Goal: Task Accomplishment & Management: Manage account settings

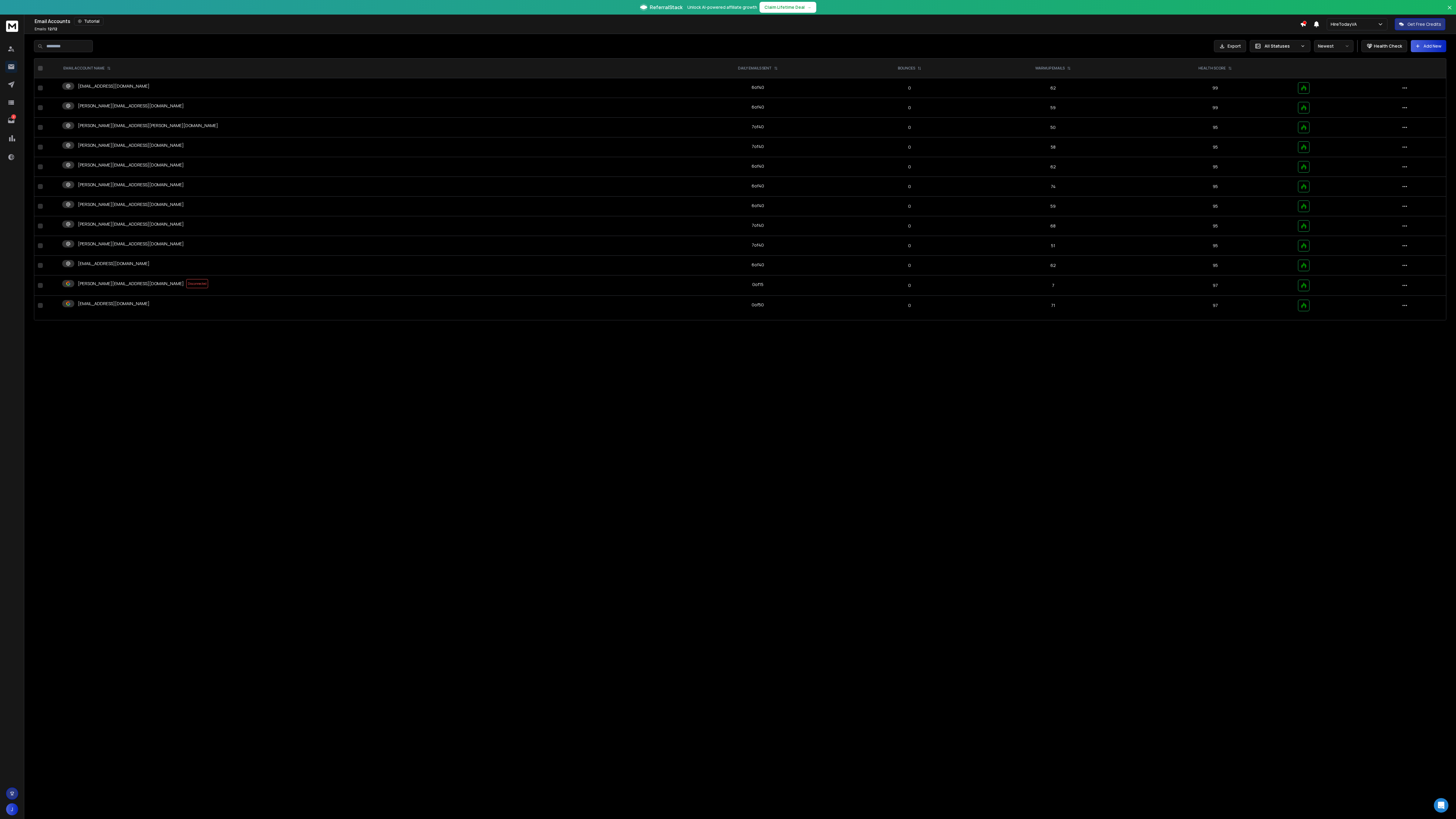
click at [16, 25] on icon at bounding box center [12, 26] width 12 height 11
click at [1325, 48] on button "Newest" at bounding box center [1334, 46] width 40 height 12
click at [1155, 47] on div at bounding box center [622, 46] width 1176 height 12
click at [106, 86] on p "[EMAIL_ADDRESS][DOMAIN_NAME]" at bounding box center [114, 86] width 72 height 6
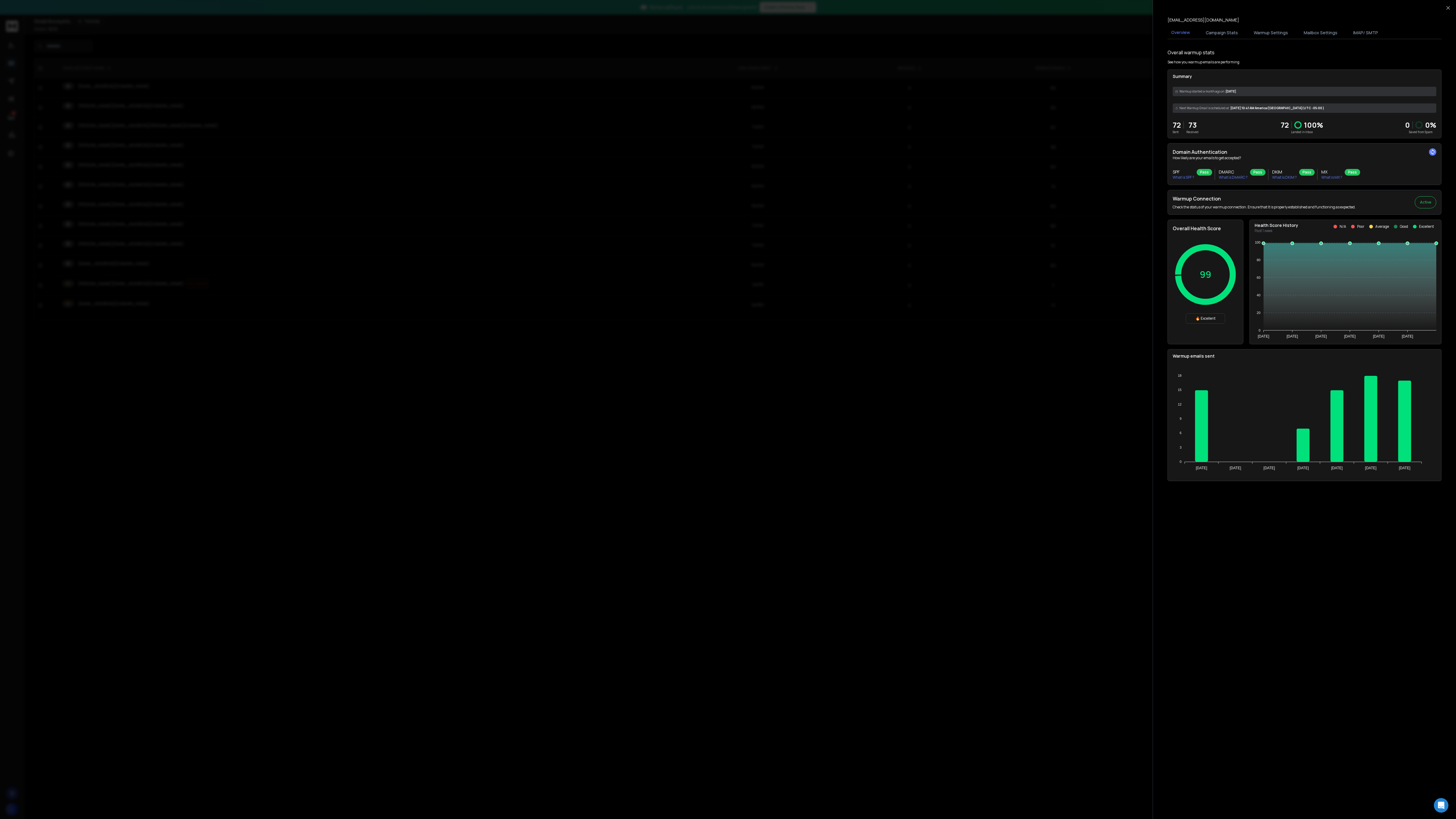
click at [1230, 32] on button "Campaign Stats" at bounding box center [1222, 33] width 40 height 14
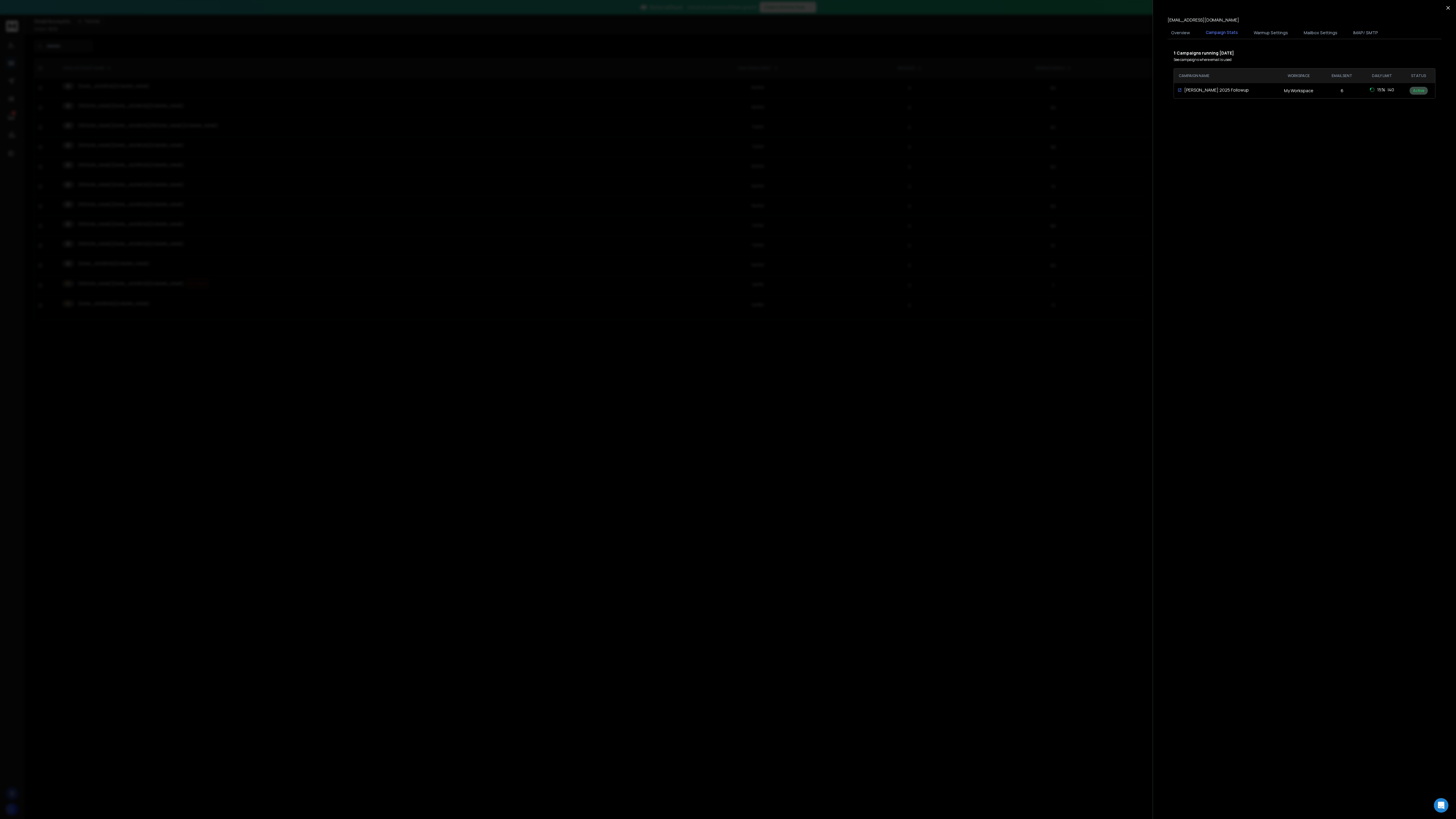
click at [1446, 9] on icon "button" at bounding box center [1448, 8] width 6 height 6
